Goal: Task Accomplishment & Management: Use online tool/utility

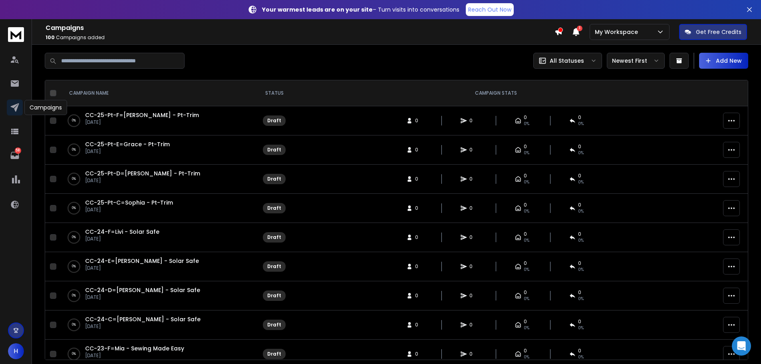
click at [14, 106] on icon at bounding box center [14, 107] width 8 height 8
click at [15, 133] on icon at bounding box center [14, 132] width 7 height 6
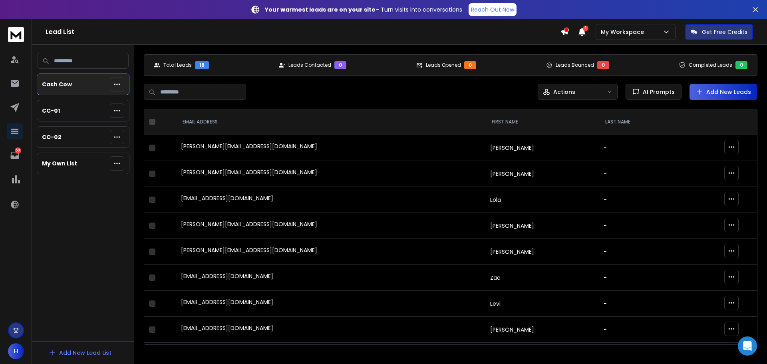
click at [719, 92] on link "Add New Leads" at bounding box center [723, 92] width 55 height 8
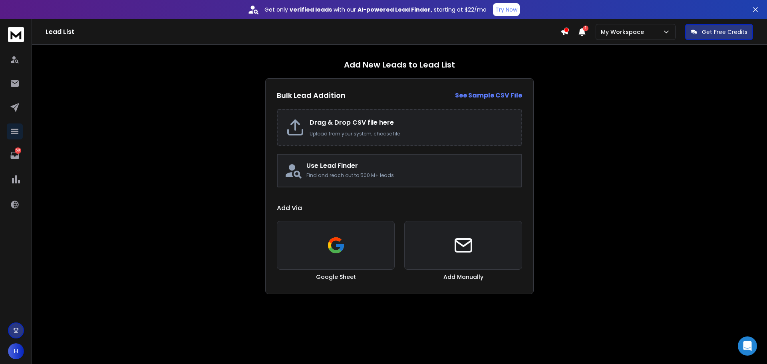
click at [515, 96] on strong "See Sample CSV File" at bounding box center [488, 95] width 67 height 9
click at [488, 95] on strong "See Sample CSV File" at bounding box center [488, 95] width 67 height 9
